Goal: Information Seeking & Learning: Check status

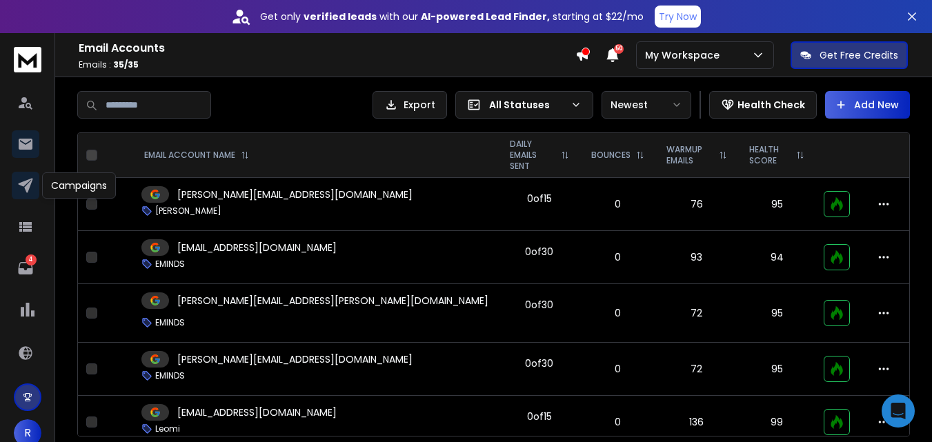
click at [23, 182] on icon at bounding box center [25, 185] width 14 height 14
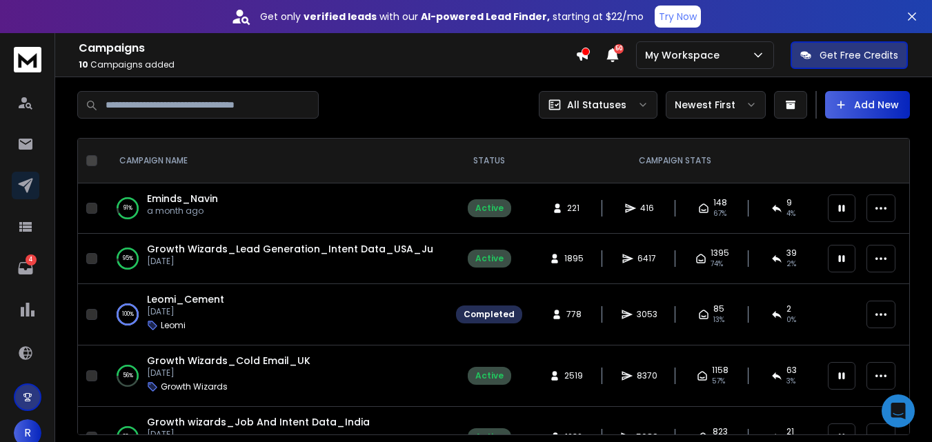
click at [171, 250] on span "Growth Wizards_Lead Generation_Intent Data_USA_June 2025" at bounding box center [310, 249] width 326 height 14
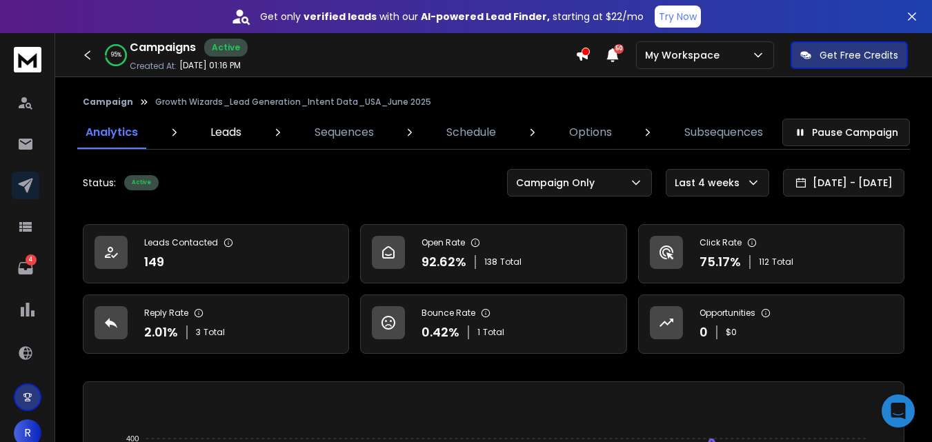
click at [234, 135] on p "Leads" at bounding box center [225, 132] width 31 height 17
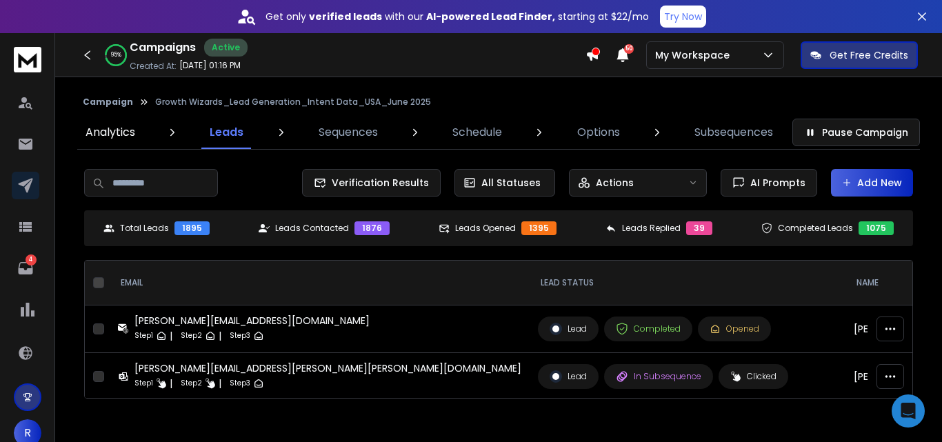
click at [103, 132] on p "Analytics" at bounding box center [111, 132] width 50 height 17
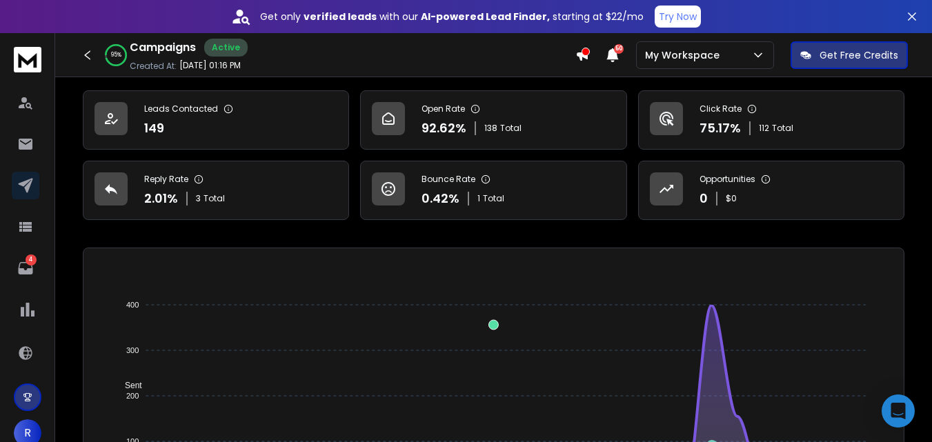
scroll to position [345, 0]
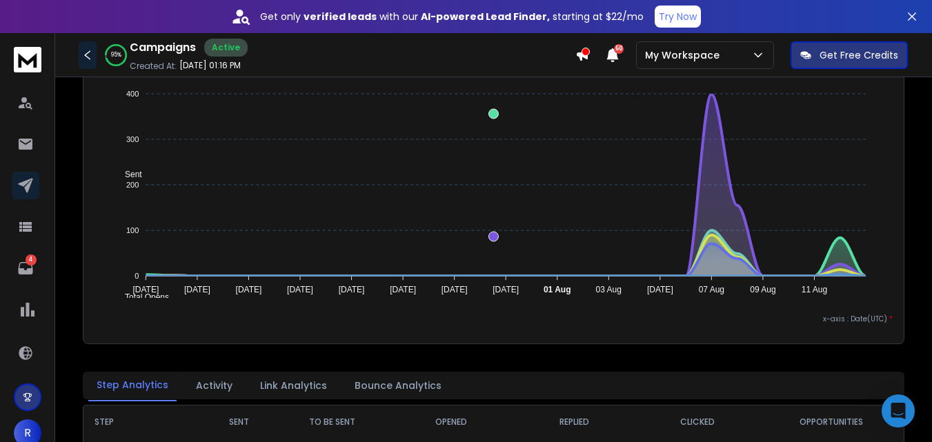
click at [83, 55] on icon at bounding box center [87, 55] width 12 height 12
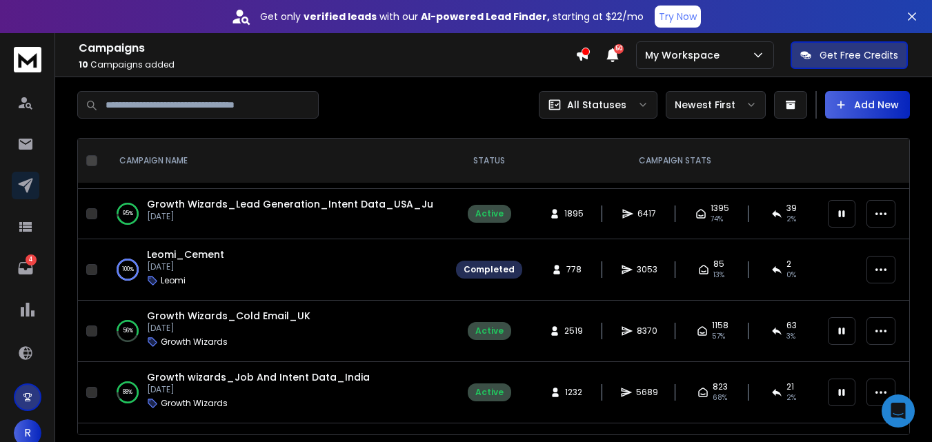
scroll to position [69, 0]
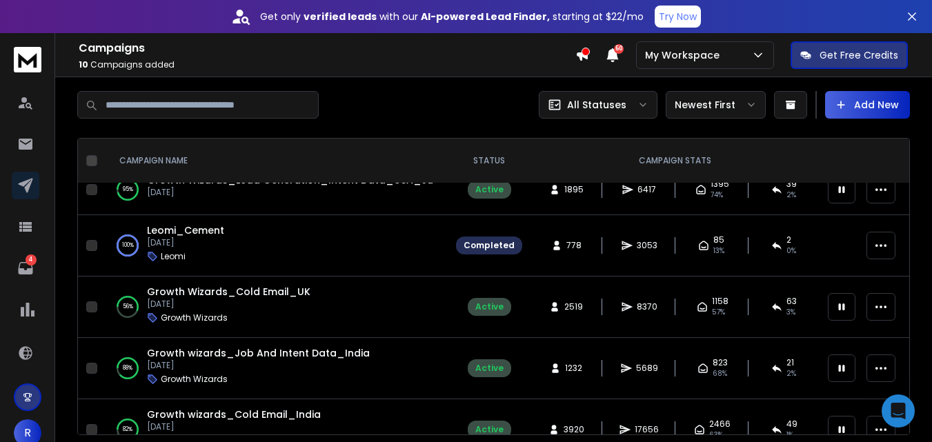
click at [243, 293] on span "Growth Wizards_Cold Email_UK" at bounding box center [229, 292] width 164 height 14
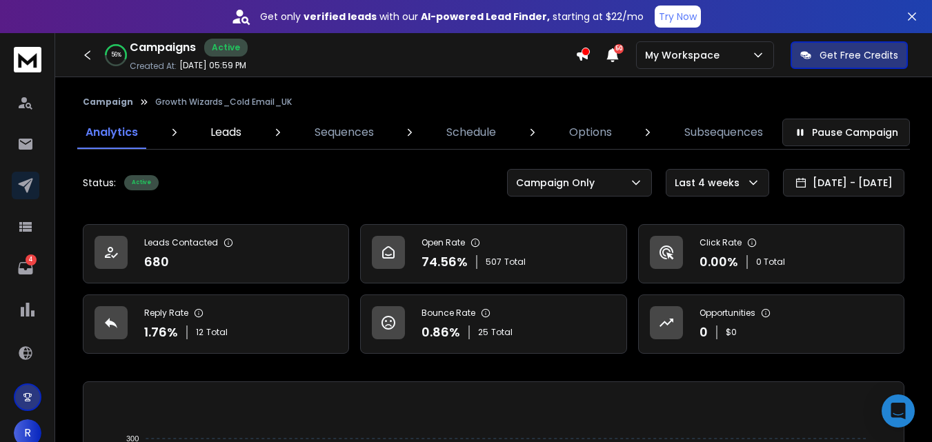
click at [227, 134] on p "Leads" at bounding box center [225, 132] width 31 height 17
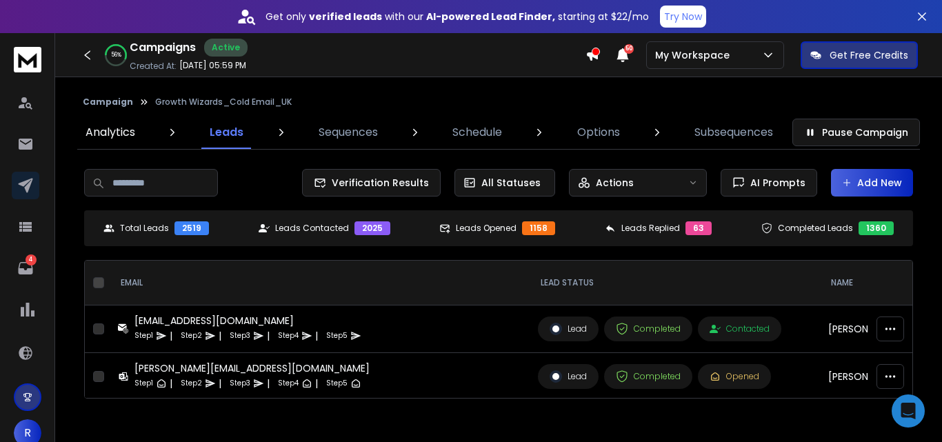
click at [113, 127] on p "Analytics" at bounding box center [111, 132] width 50 height 17
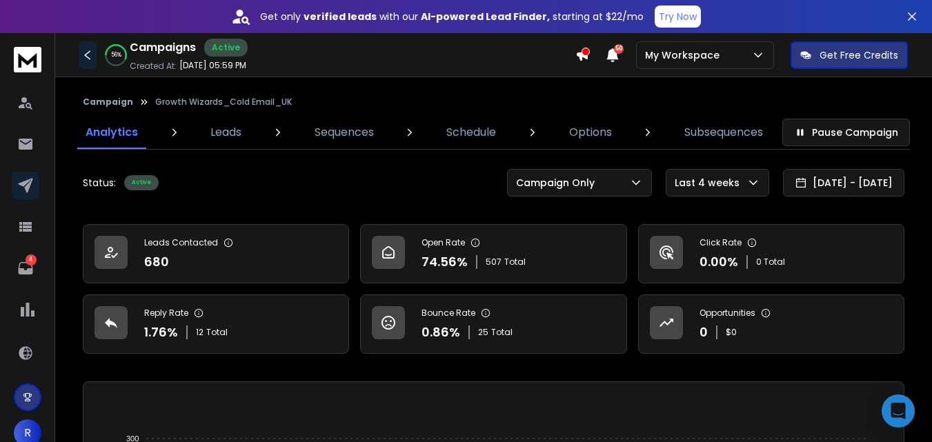
click at [90, 54] on icon at bounding box center [87, 55] width 12 height 12
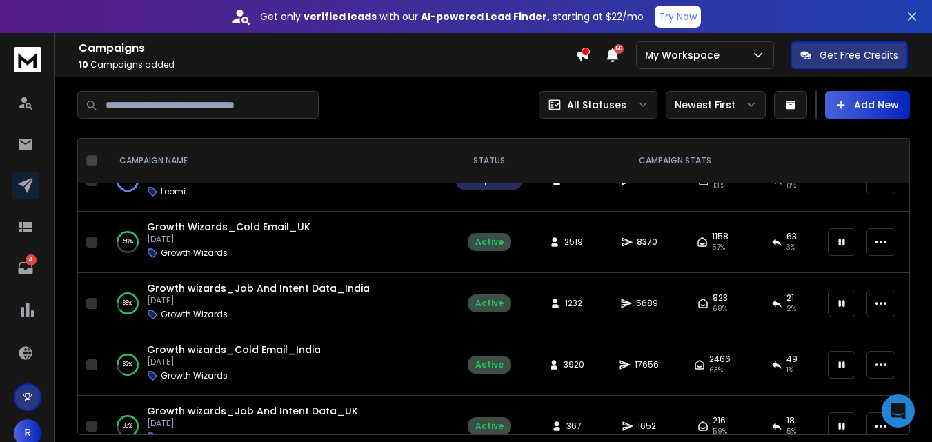
scroll to position [138, 0]
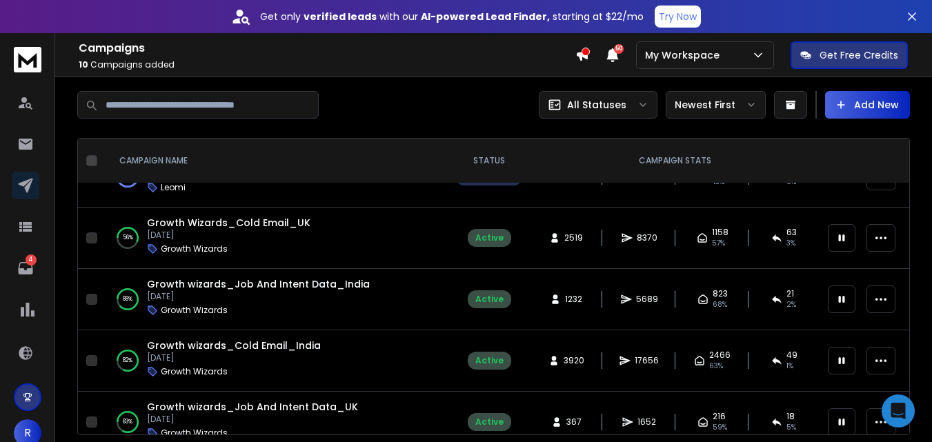
click at [277, 285] on span "Growth wizards_Job And Intent Data_India" at bounding box center [258, 284] width 223 height 14
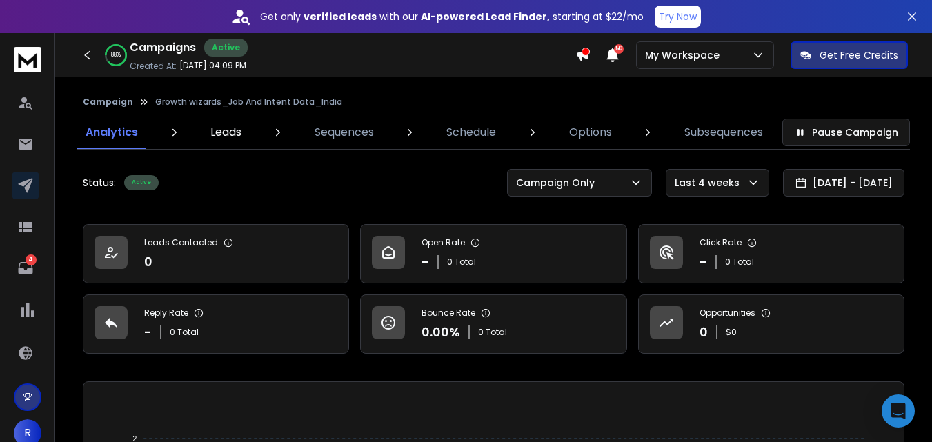
click at [226, 129] on p "Leads" at bounding box center [225, 132] width 31 height 17
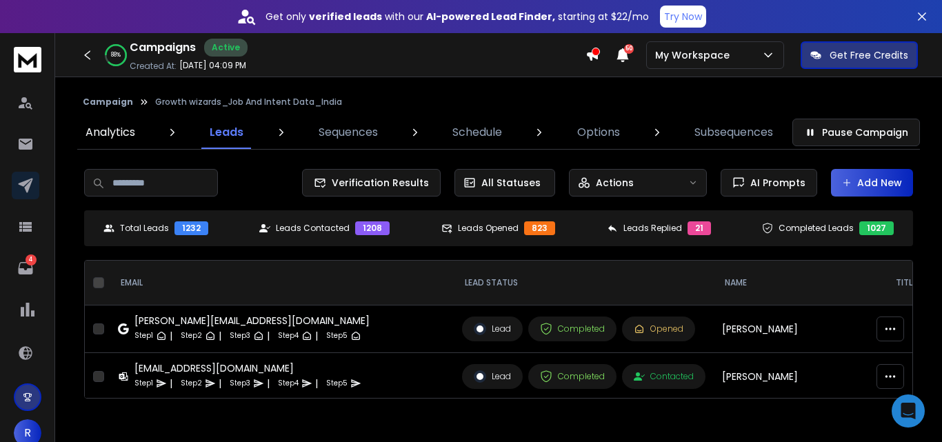
click at [99, 132] on p "Analytics" at bounding box center [111, 132] width 50 height 17
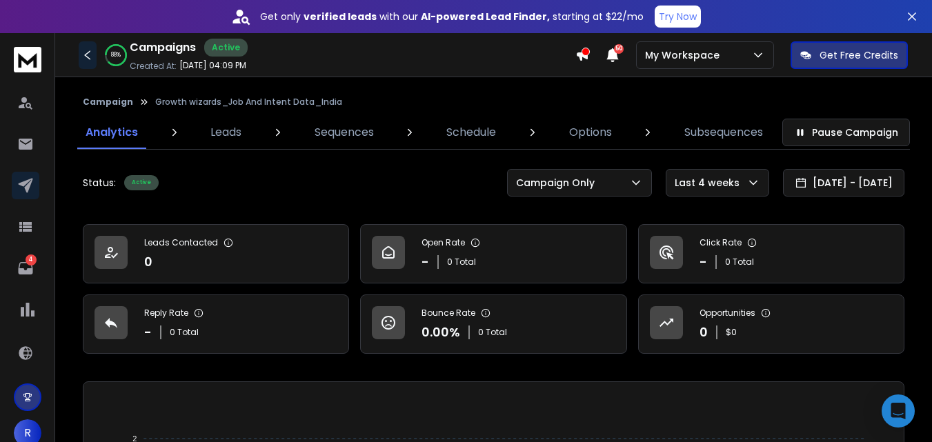
click at [86, 55] on icon at bounding box center [87, 54] width 6 height 9
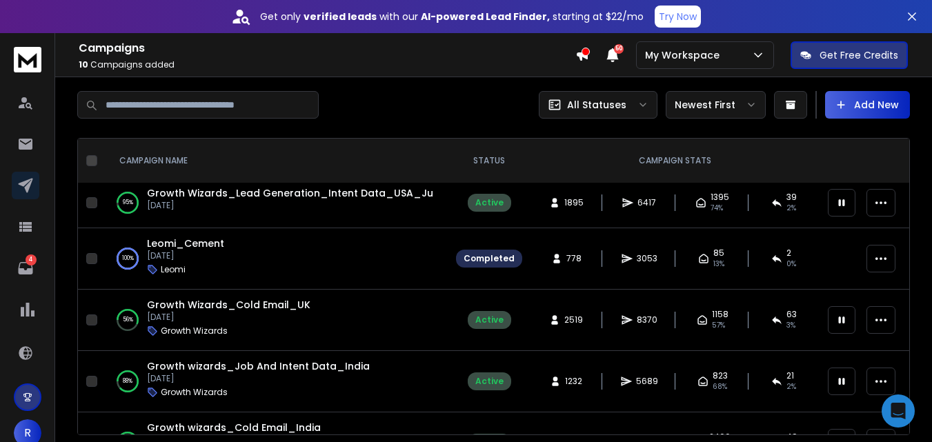
scroll to position [138, 0]
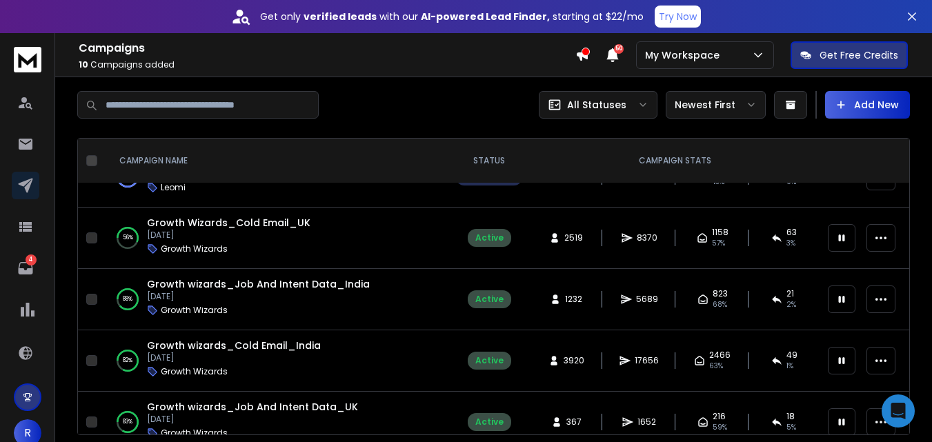
click at [231, 344] on span "Growth wizards_Cold Email_India" at bounding box center [234, 346] width 174 height 14
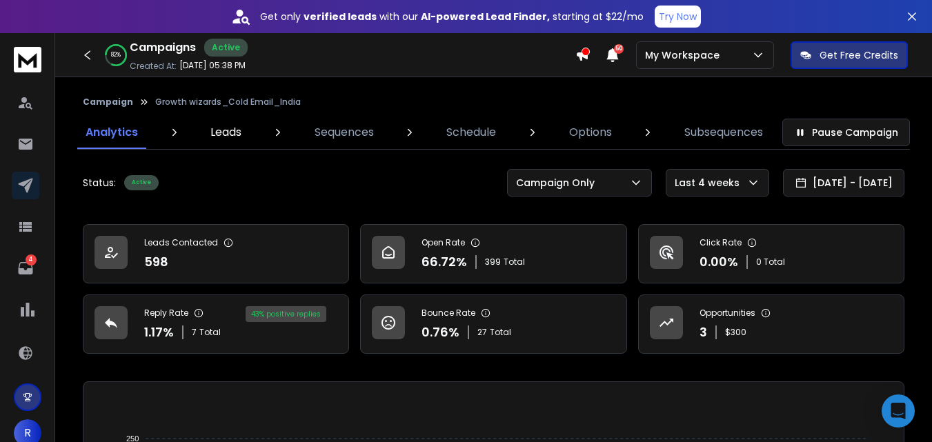
click at [226, 131] on p "Leads" at bounding box center [225, 132] width 31 height 17
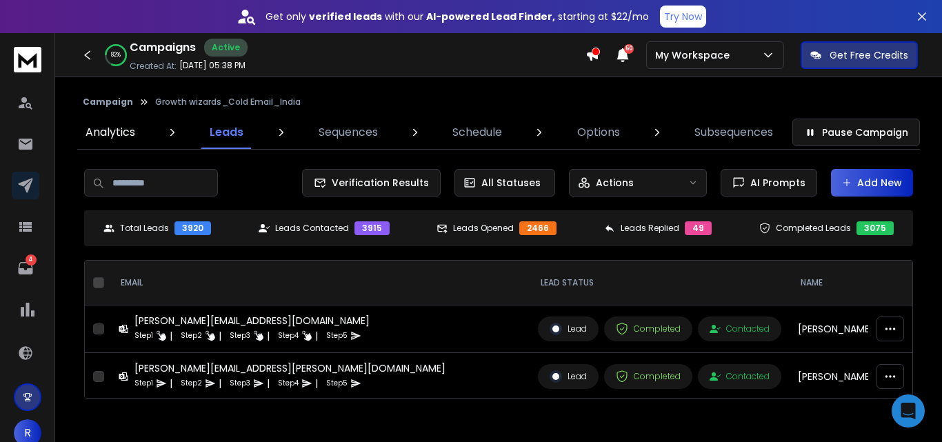
click at [108, 137] on p "Analytics" at bounding box center [111, 132] width 50 height 17
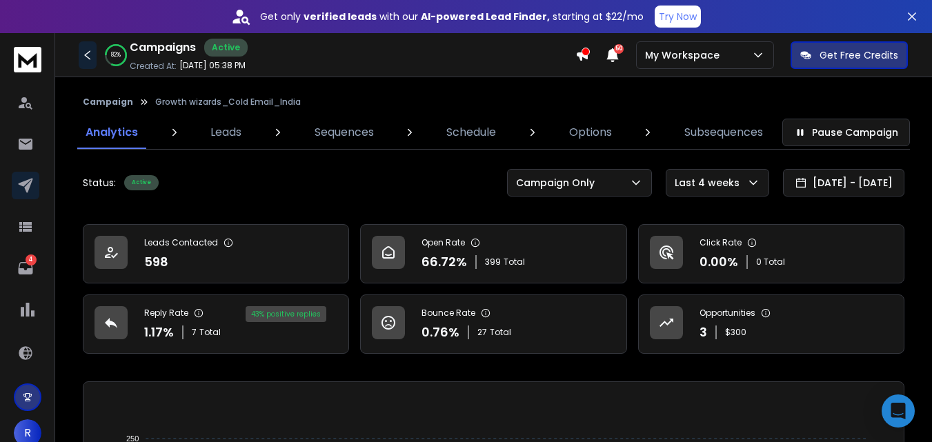
click at [84, 57] on icon at bounding box center [87, 55] width 12 height 12
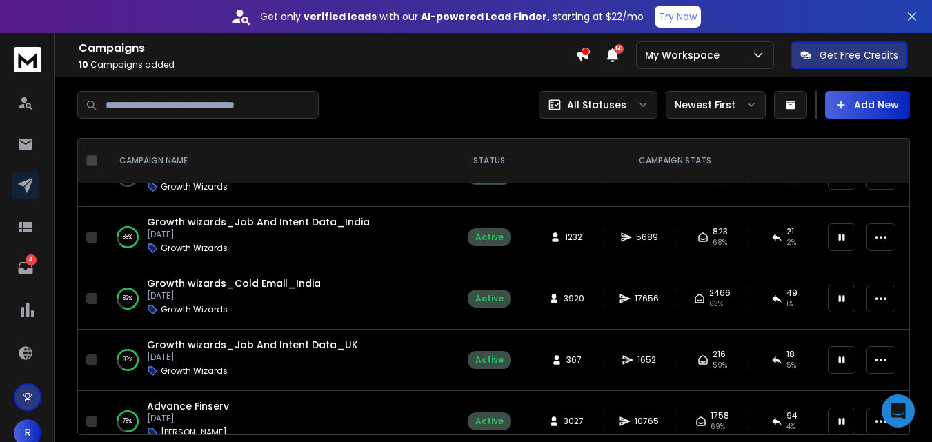
scroll to position [207, 0]
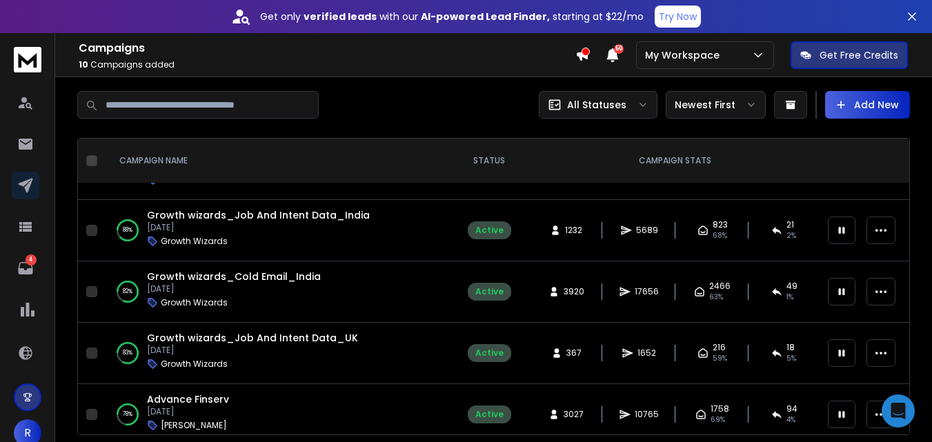
click at [277, 340] on span "Growth wizards_Job And Intent Data_UK" at bounding box center [252, 338] width 211 height 14
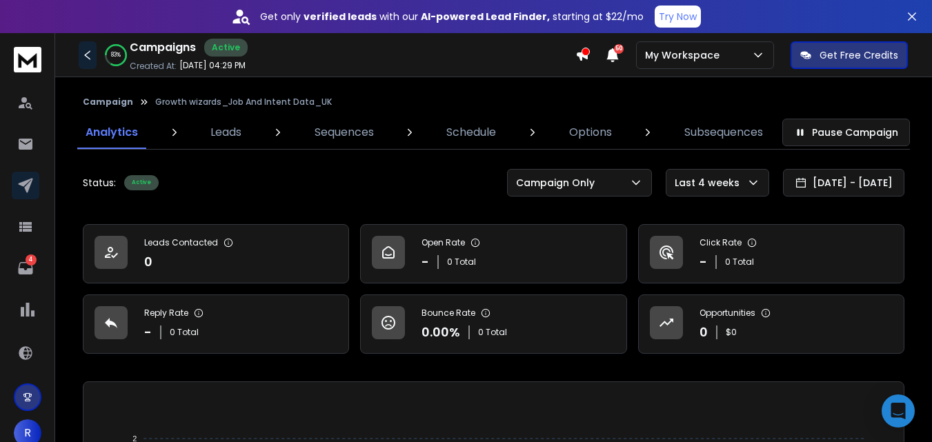
click at [87, 54] on icon at bounding box center [87, 54] width 6 height 9
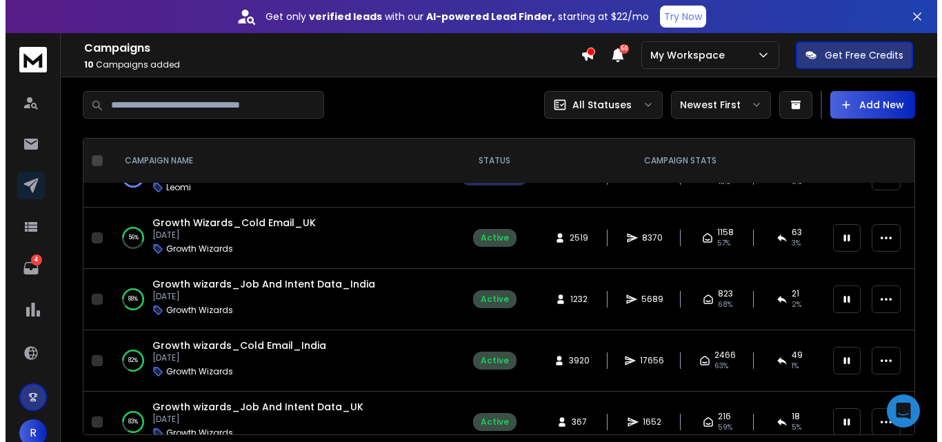
scroll to position [207, 0]
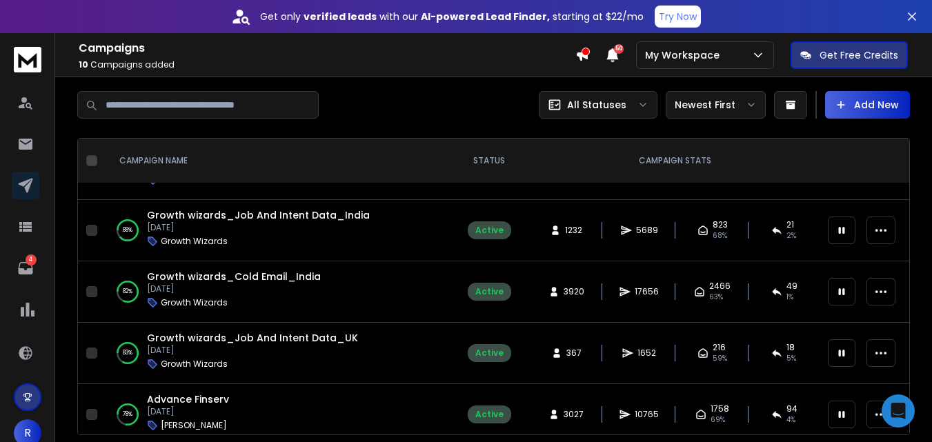
click at [264, 337] on span "Growth wizards_Job And Intent Data_UK" at bounding box center [252, 338] width 211 height 14
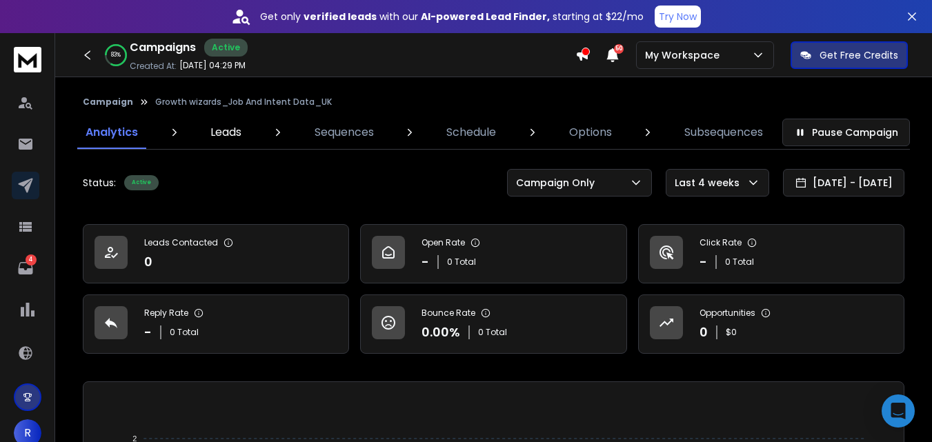
click at [235, 126] on p "Leads" at bounding box center [225, 132] width 31 height 17
